Goal: Task Accomplishment & Management: Manage account settings

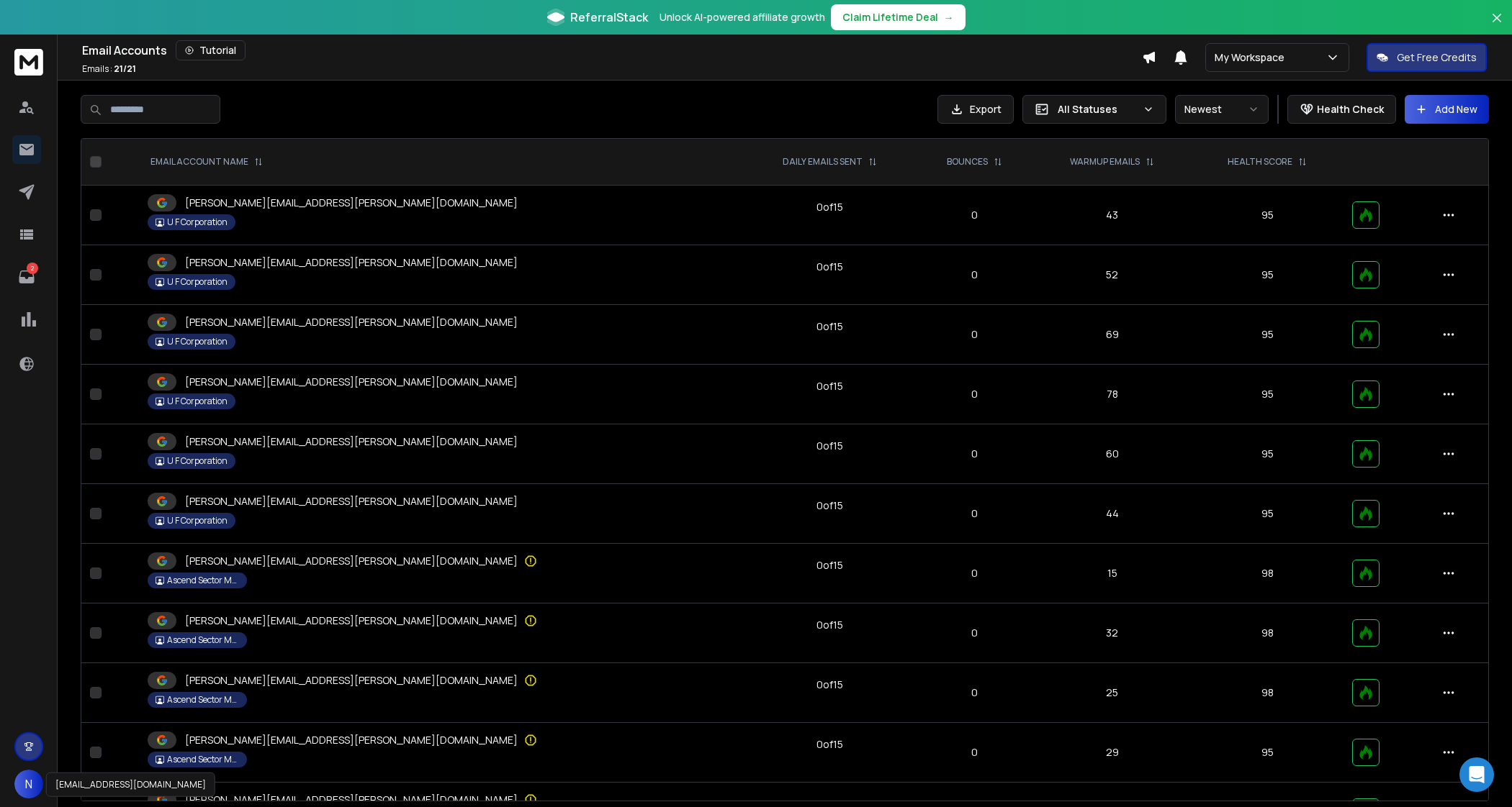
click at [40, 779] on span "N" at bounding box center [28, 784] width 29 height 29
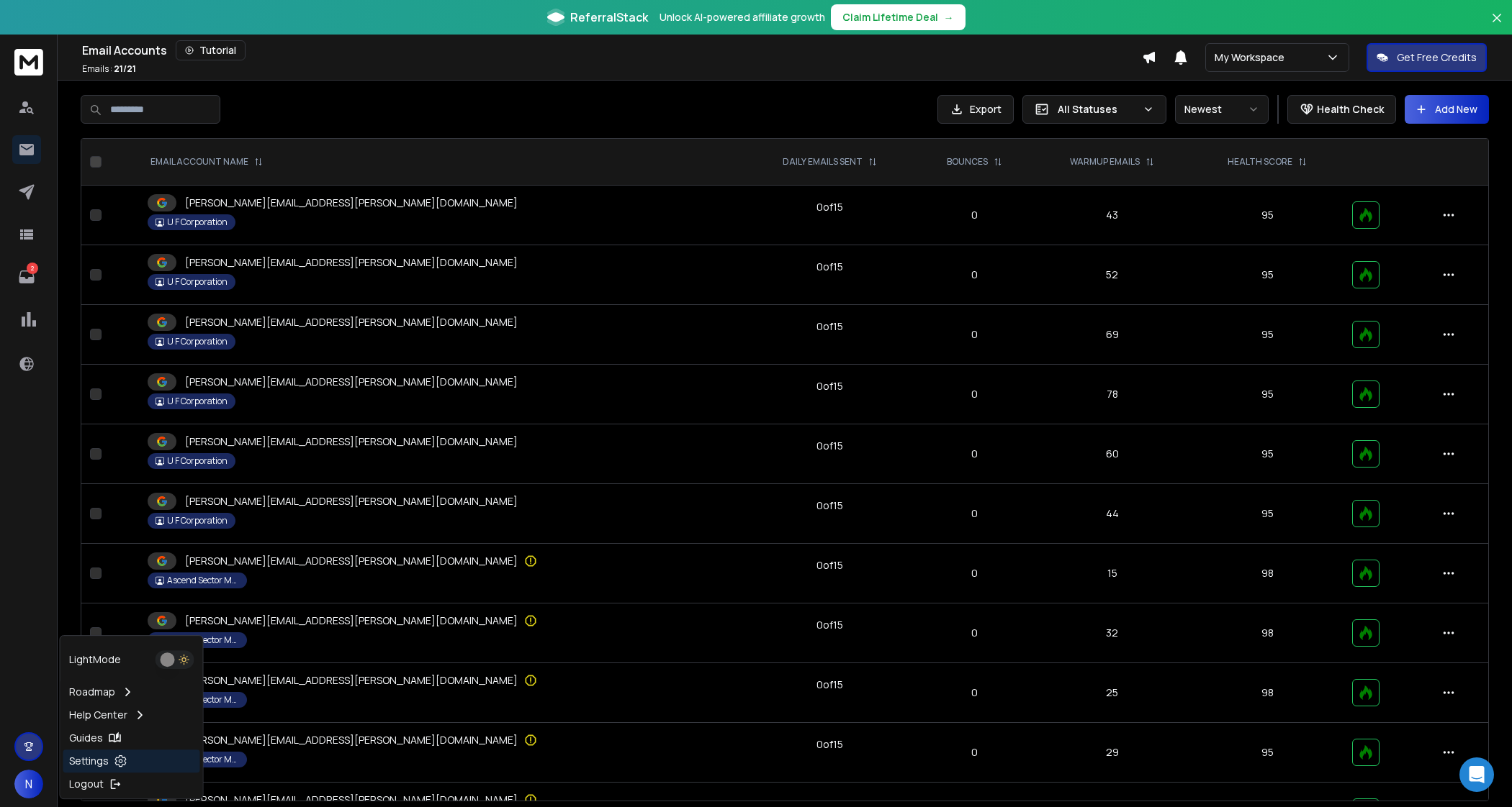
click at [118, 765] on icon at bounding box center [121, 761] width 13 height 13
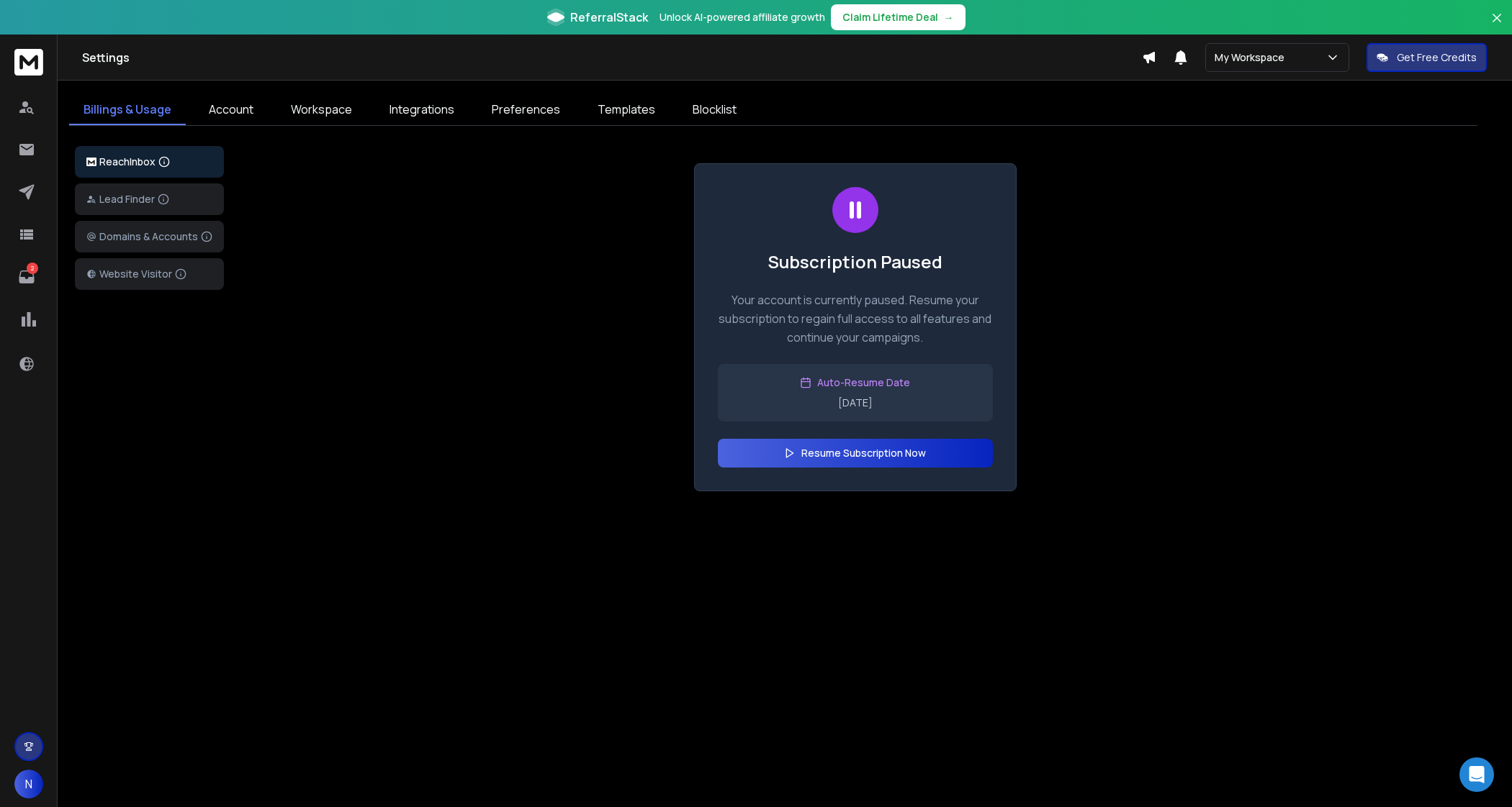
click at [227, 116] on link "Account" at bounding box center [231, 110] width 74 height 30
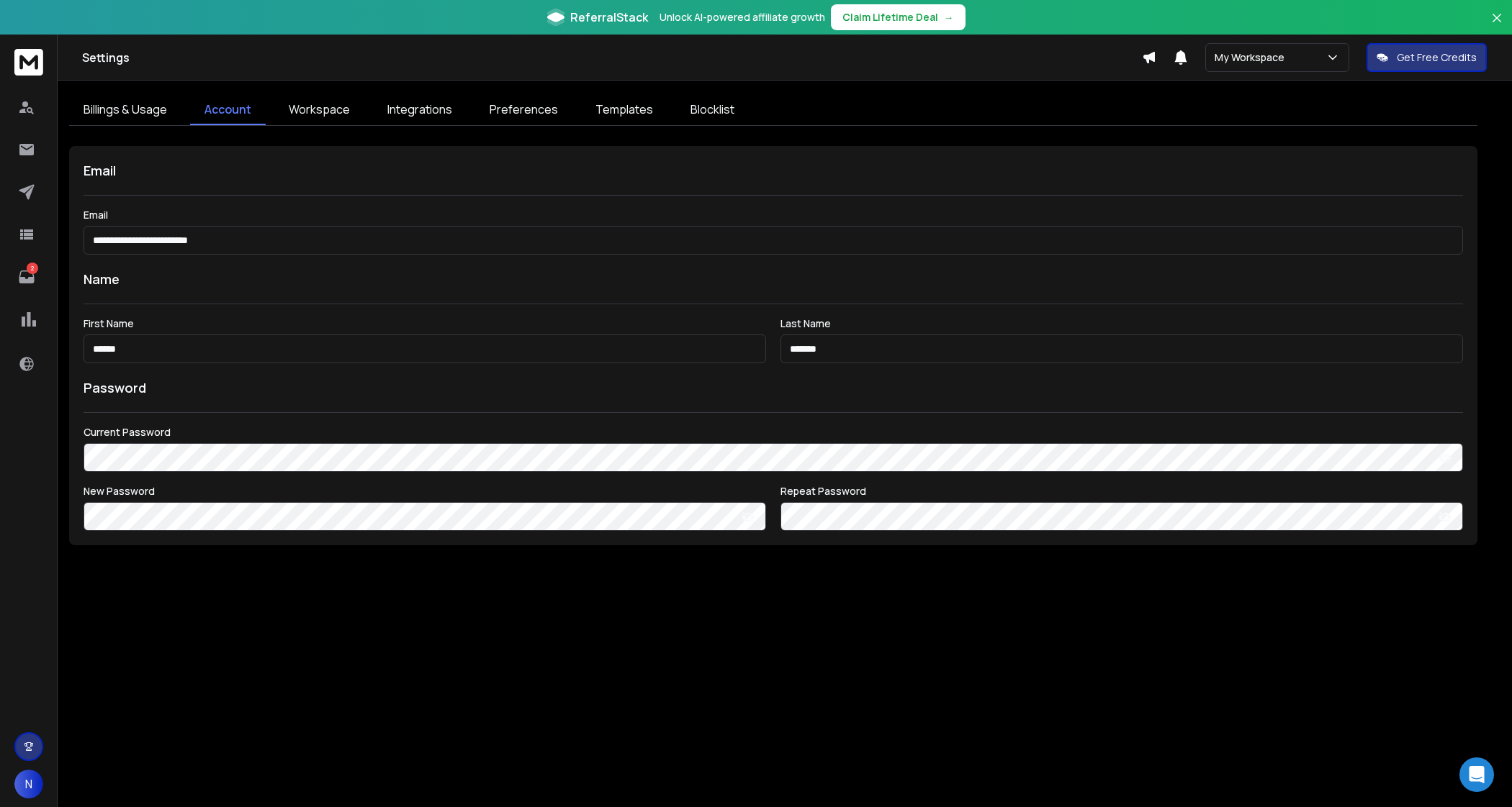
click at [148, 114] on link "Billings & Usage" at bounding box center [125, 110] width 113 height 30
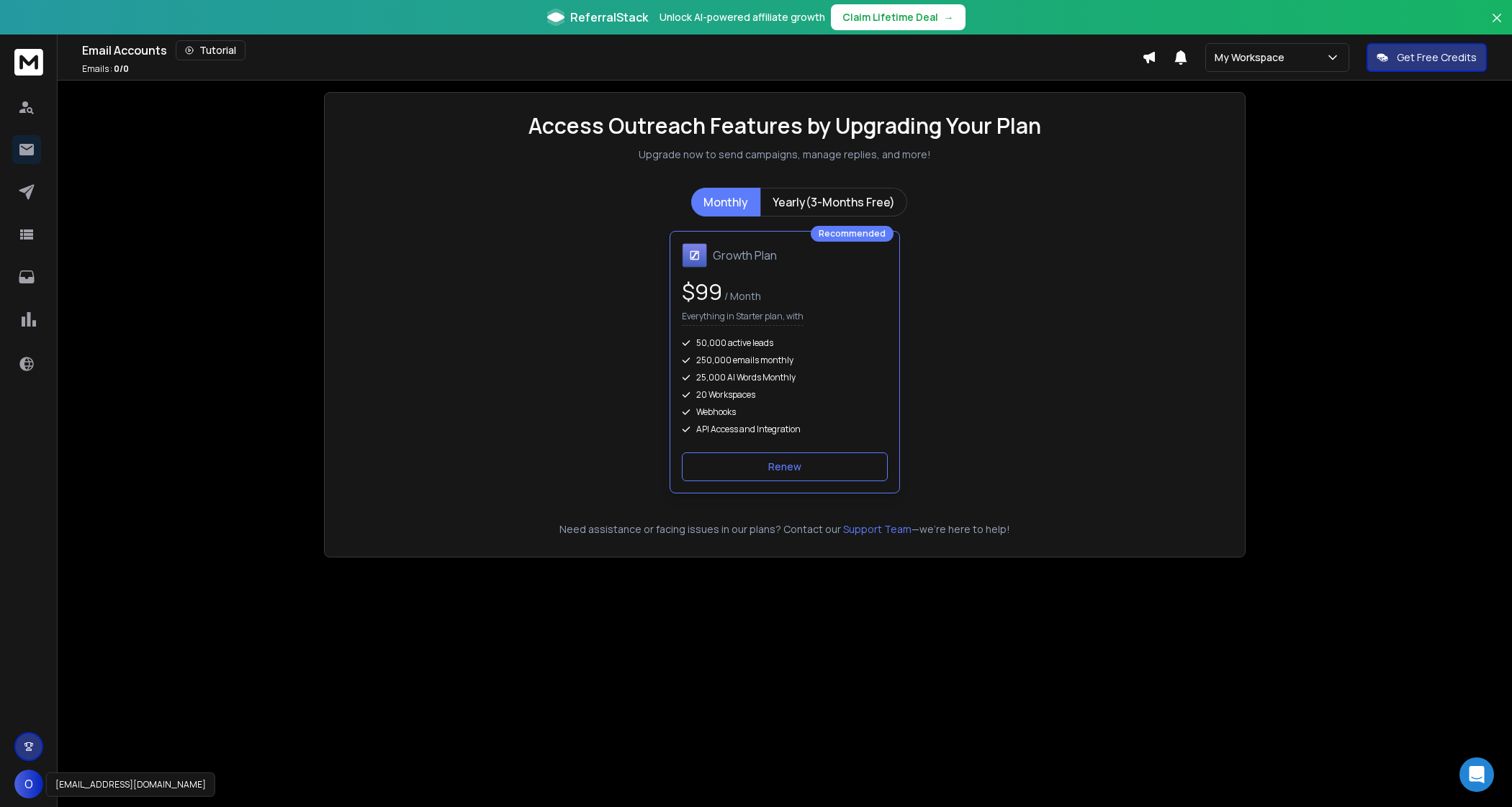
click at [20, 782] on span "O" at bounding box center [28, 784] width 29 height 29
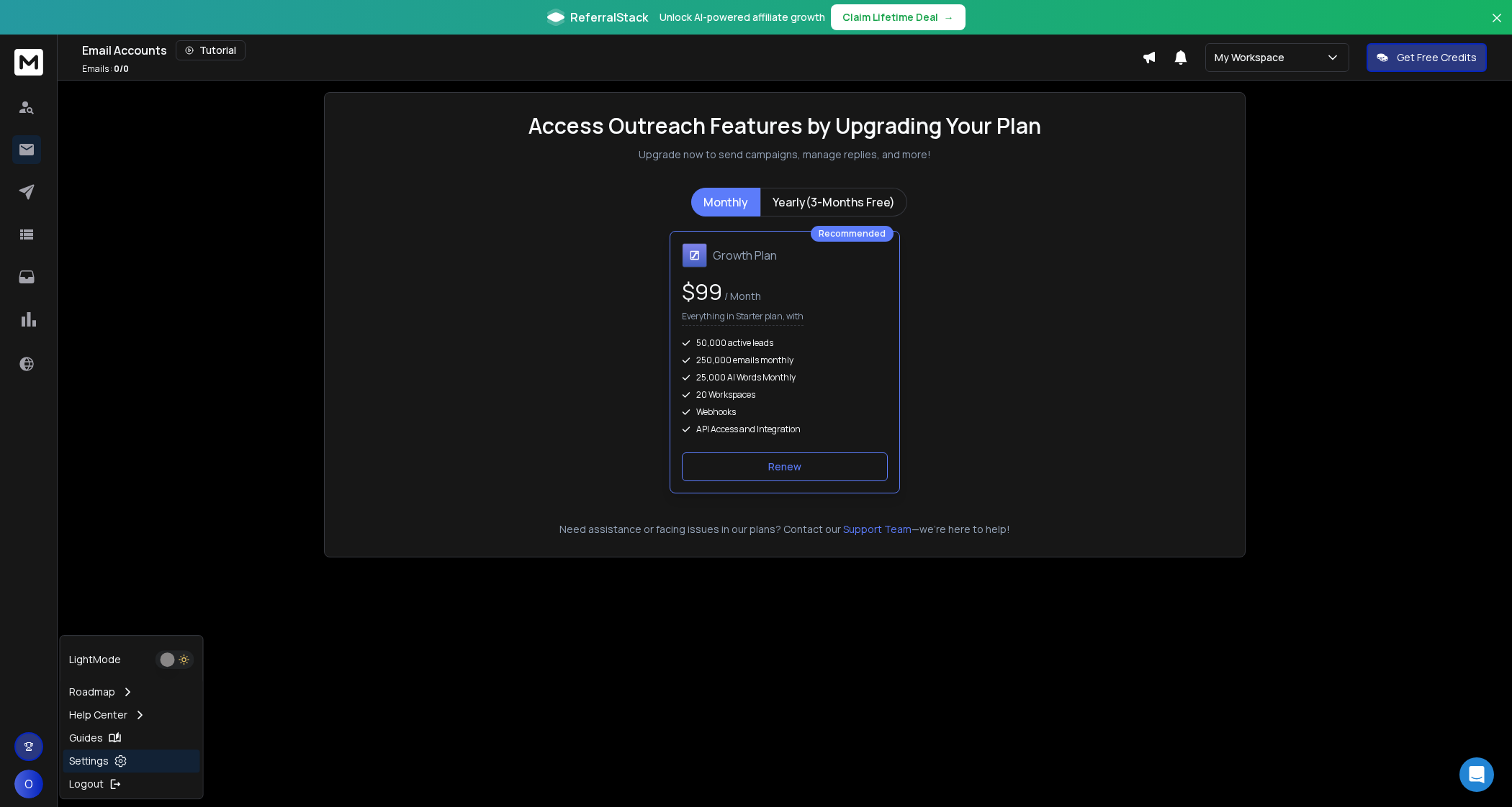
click at [158, 763] on div "Settings" at bounding box center [132, 761] width 137 height 23
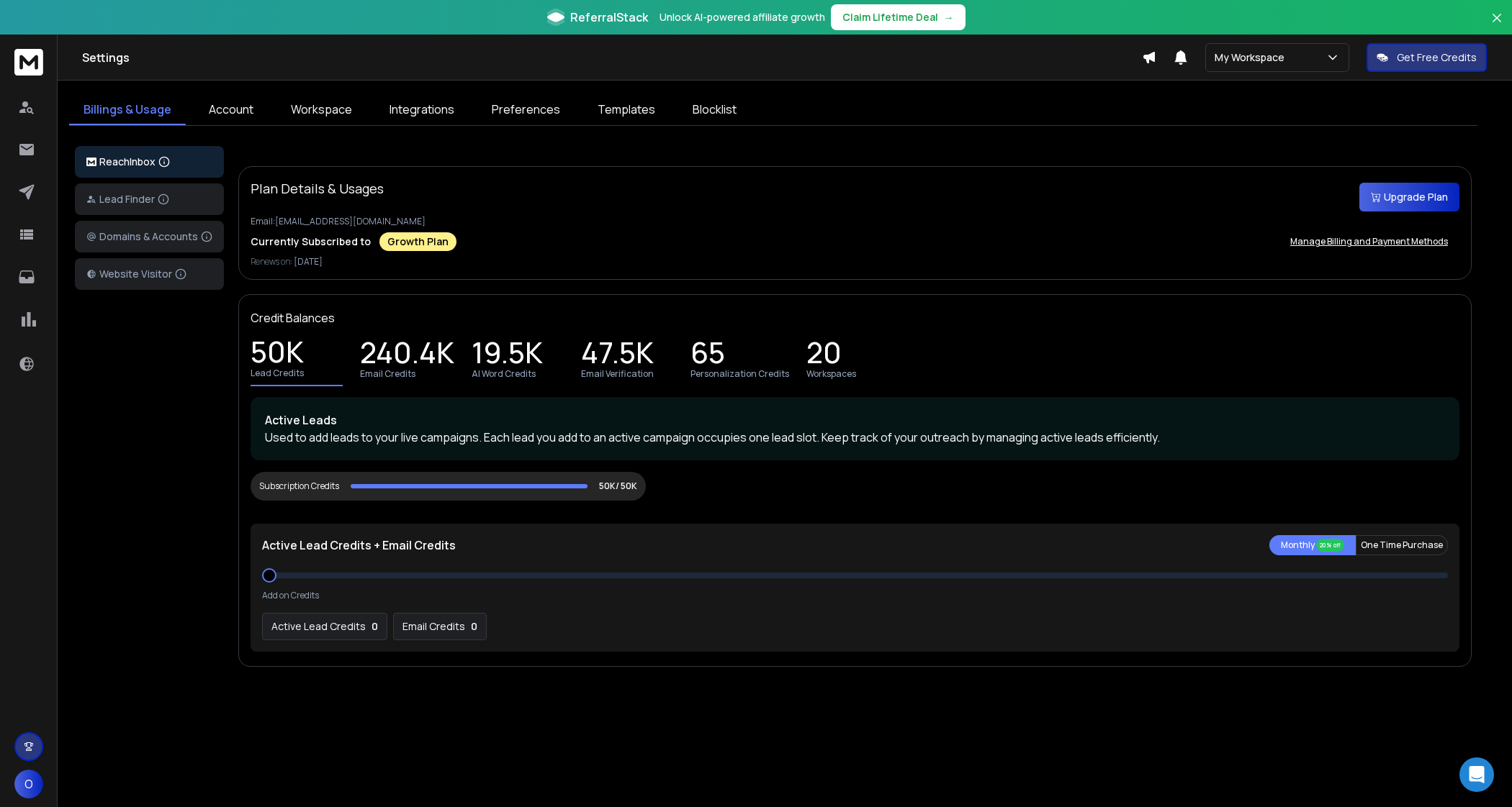
click at [1369, 233] on button "Manage Billing and Payment Methods" at bounding box center [1368, 241] width 180 height 29
